Goal: Task Accomplishment & Management: Complete application form

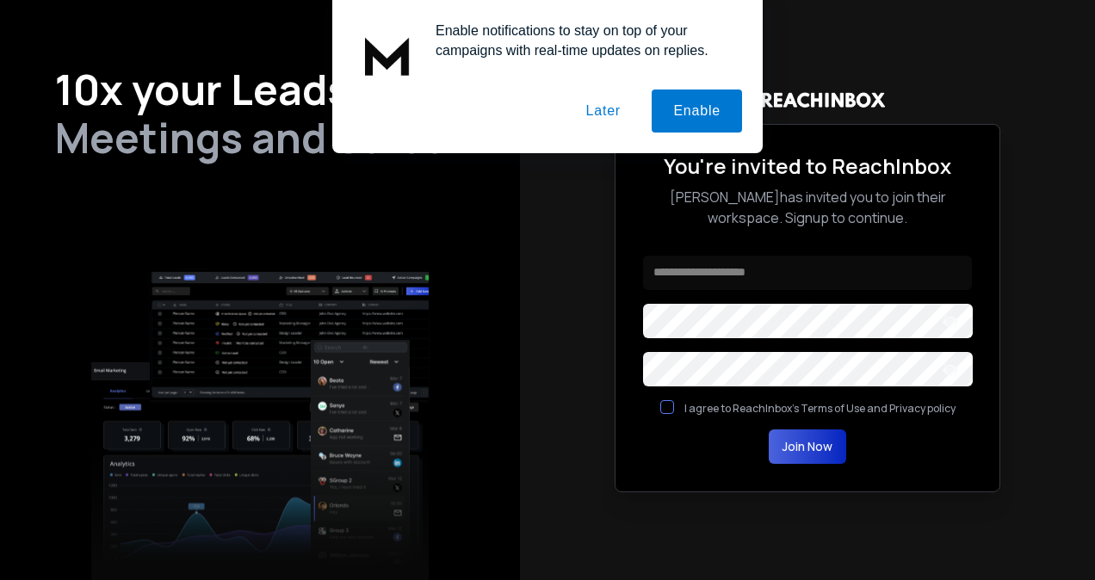
click at [604, 106] on button "Later" at bounding box center [602, 111] width 77 height 43
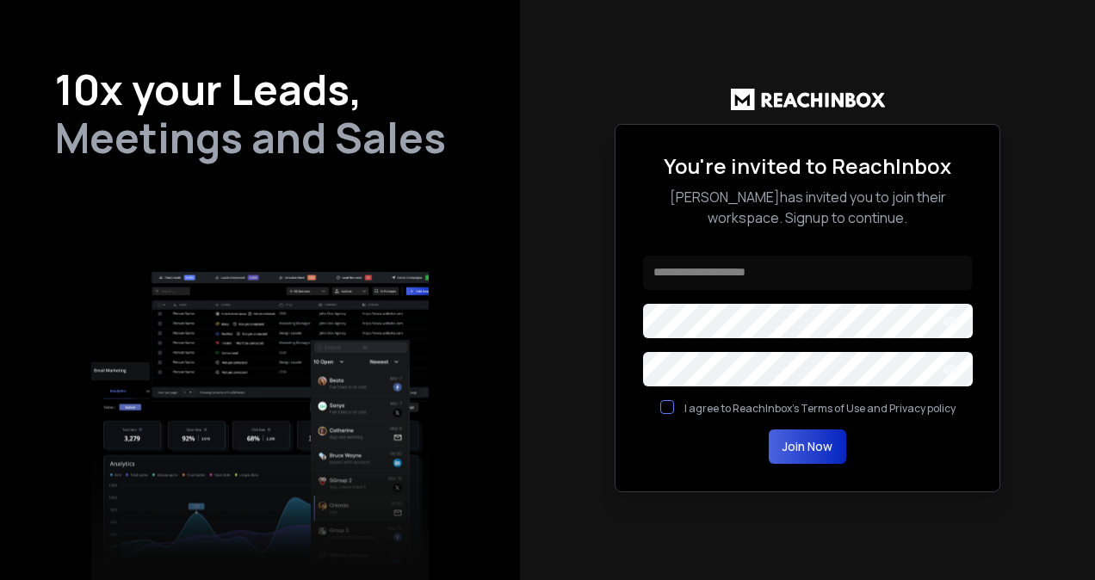
click at [950, 370] on icon at bounding box center [950, 370] width 15 height 15
click at [835, 443] on button "Join Now" at bounding box center [807, 447] width 77 height 34
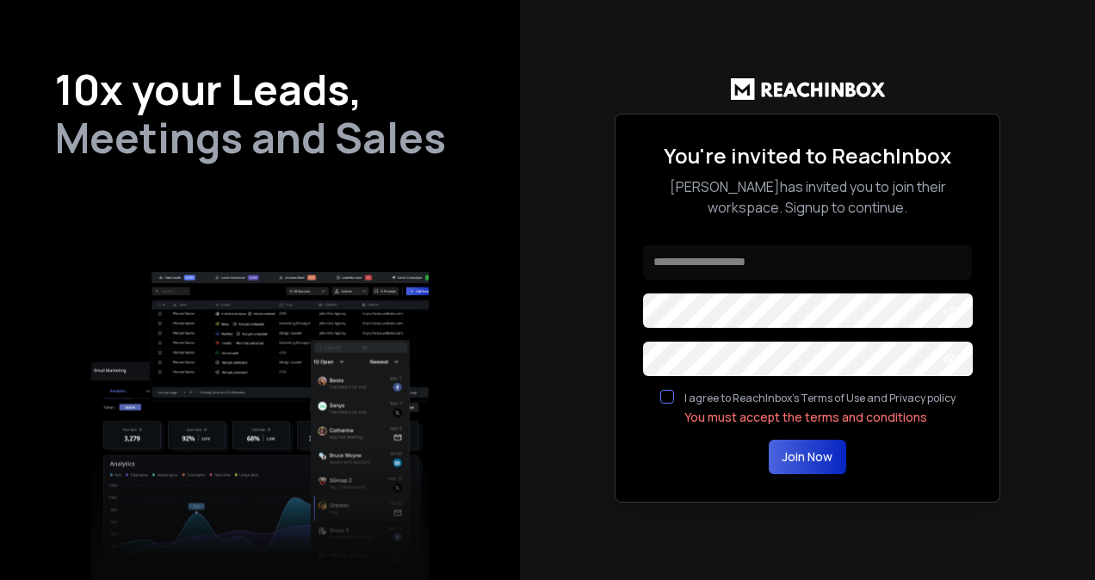
click at [672, 398] on button "I agree to ReachInbox's Terms of Use and Privacy policy" at bounding box center [667, 397] width 14 height 14
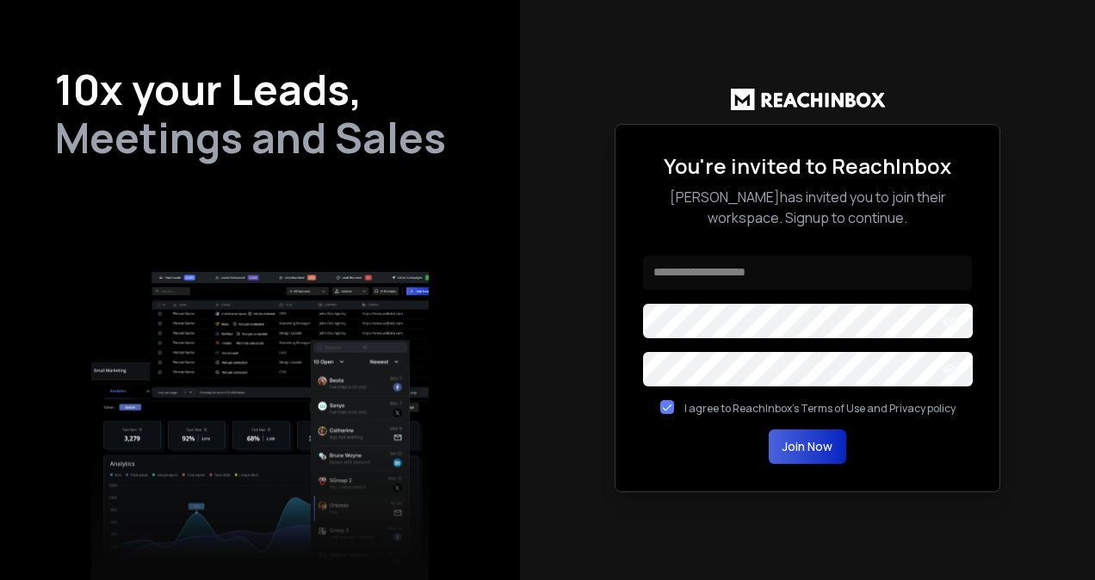
click at [817, 456] on button "Join Now" at bounding box center [807, 447] width 77 height 34
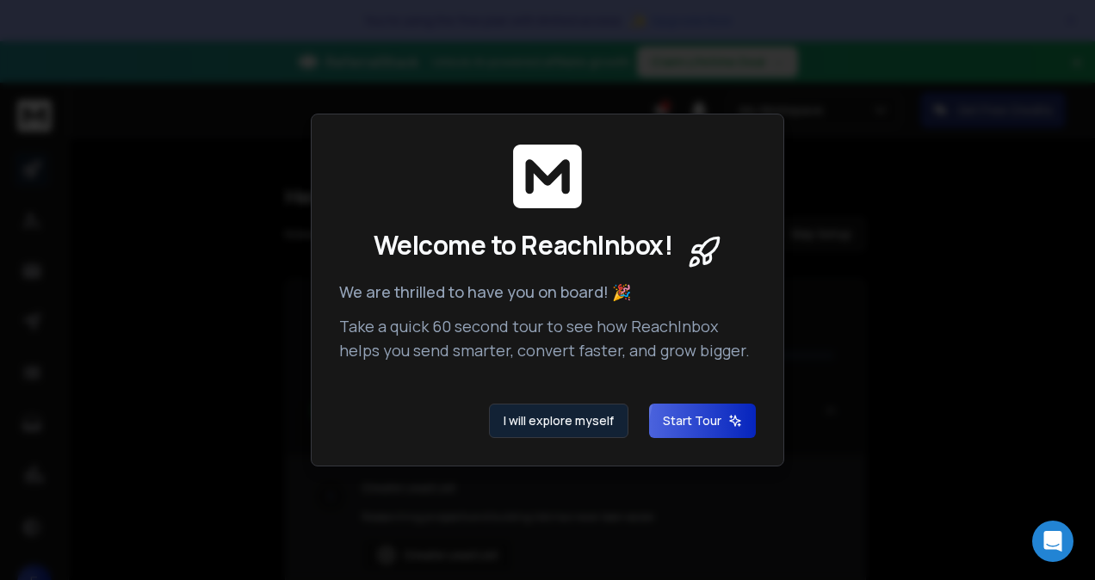
click at [524, 408] on button "I will explore myself" at bounding box center [558, 421] width 139 height 34
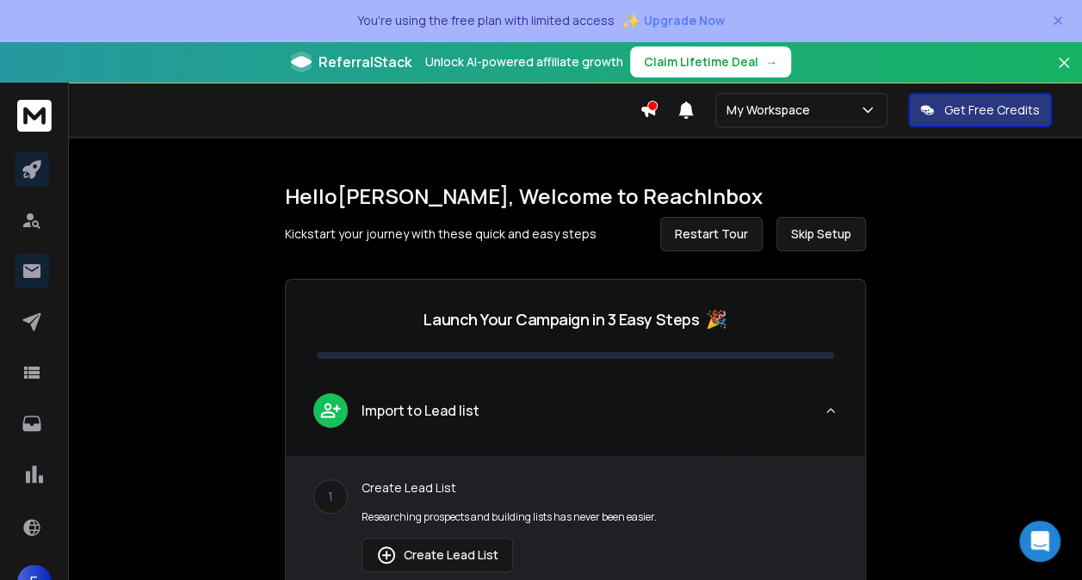
click at [40, 276] on icon at bounding box center [32, 271] width 21 height 21
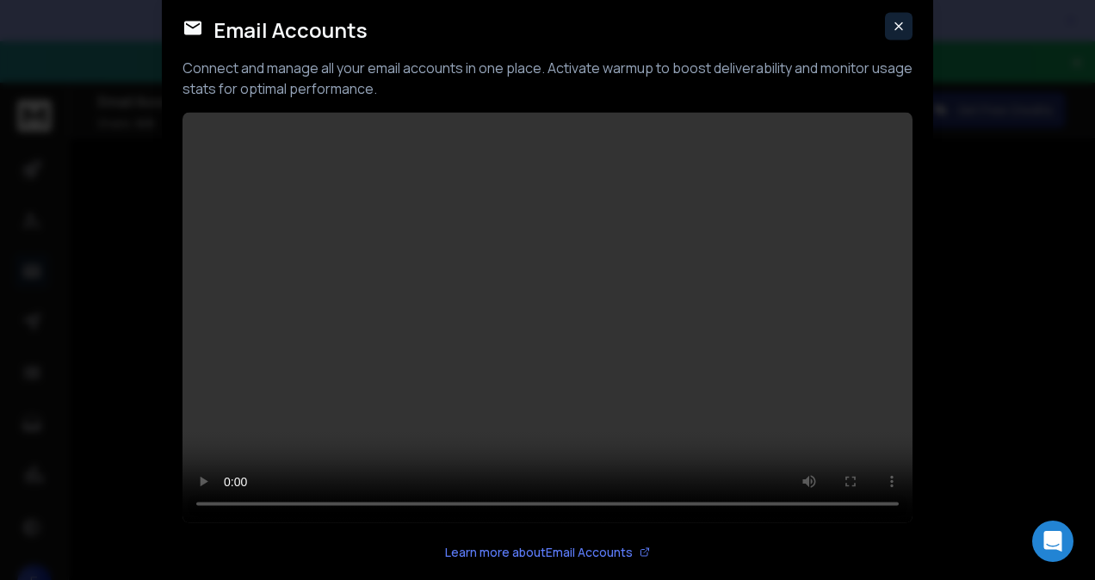
click at [894, 22] on icon at bounding box center [899, 27] width 14 height 14
